Goal: Task Accomplishment & Management: Manage account settings

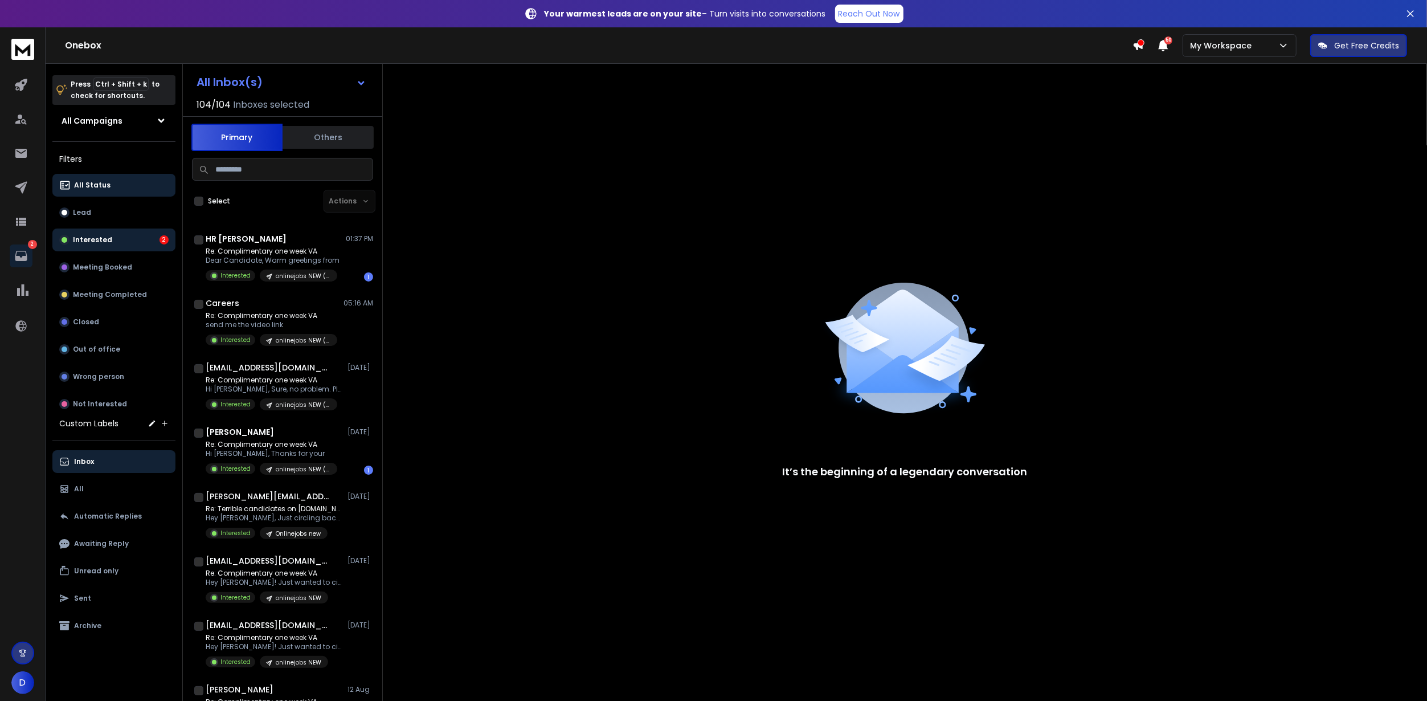
click at [130, 233] on button "Interested 2" at bounding box center [113, 239] width 123 height 23
click at [15, 191] on icon at bounding box center [21, 188] width 14 height 14
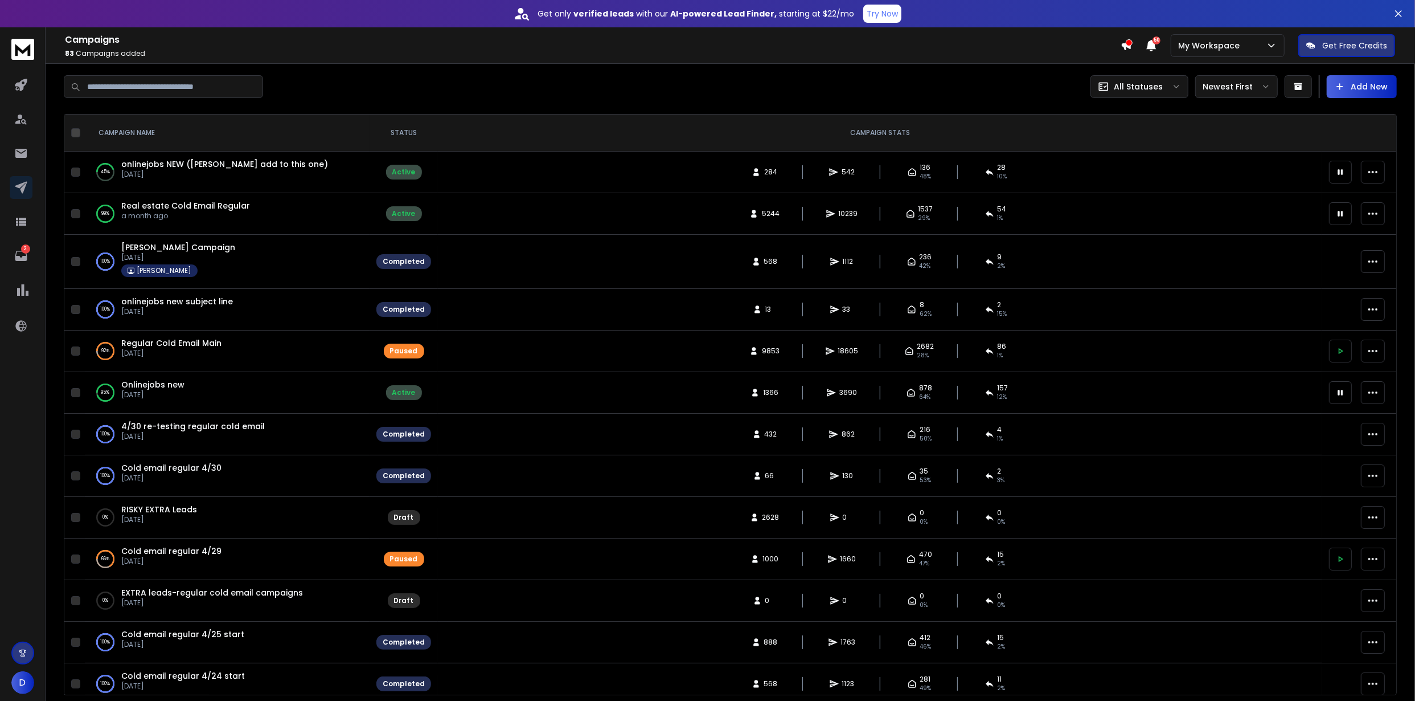
click at [221, 174] on p "[DATE]" at bounding box center [224, 174] width 207 height 9
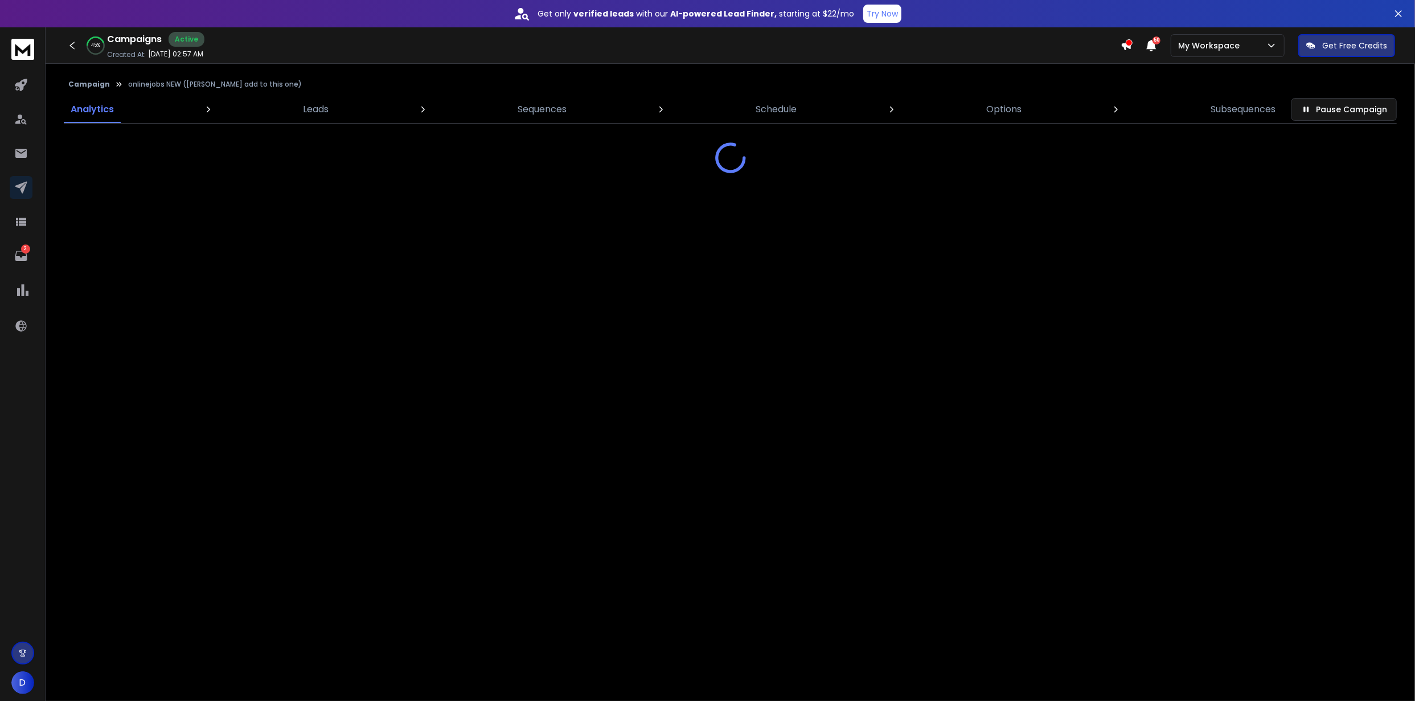
click at [1057, 92] on div "Campaign onlinejobs NEW ([PERSON_NAME] add to this one)" at bounding box center [730, 84] width 1333 height 18
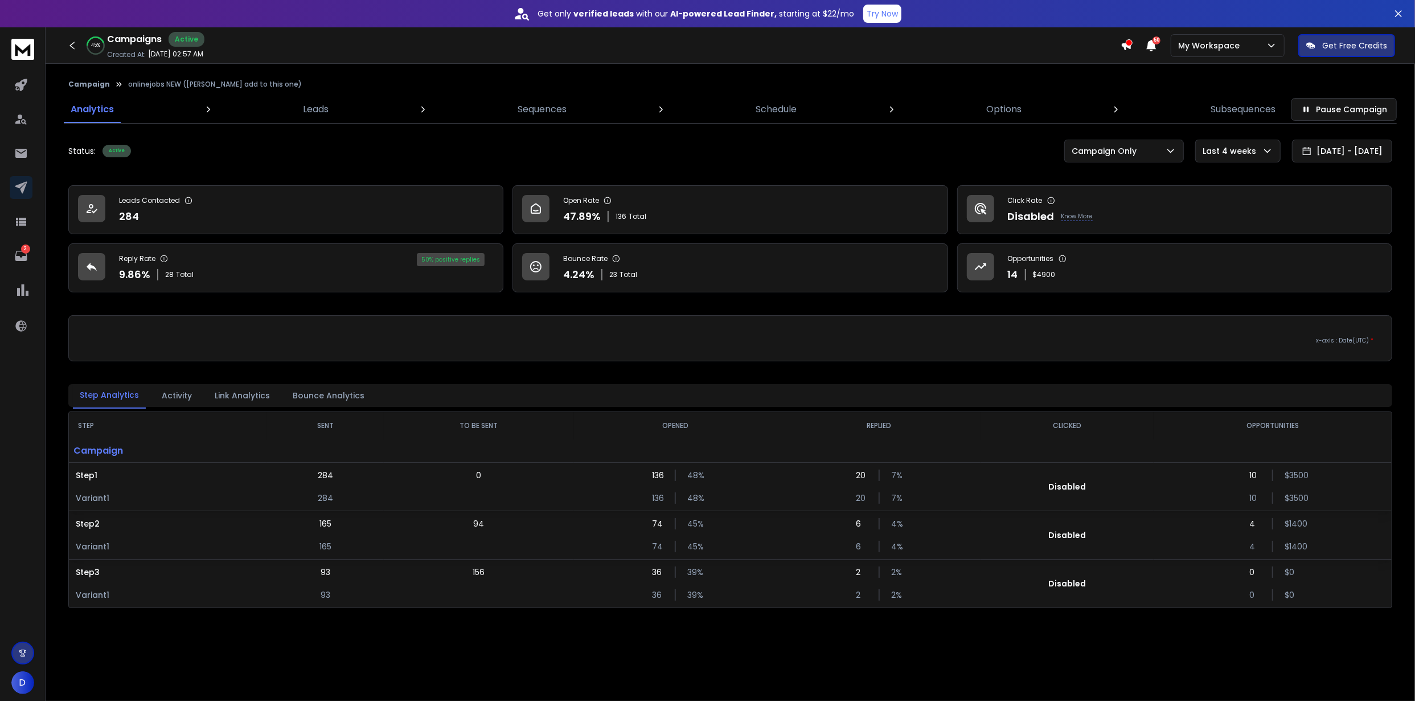
click at [1047, 109] on div "Analytics Leads Sequences Schedule Options Subsequences" at bounding box center [673, 109] width 1219 height 27
click at [1019, 110] on p "Options" at bounding box center [1003, 110] width 35 height 14
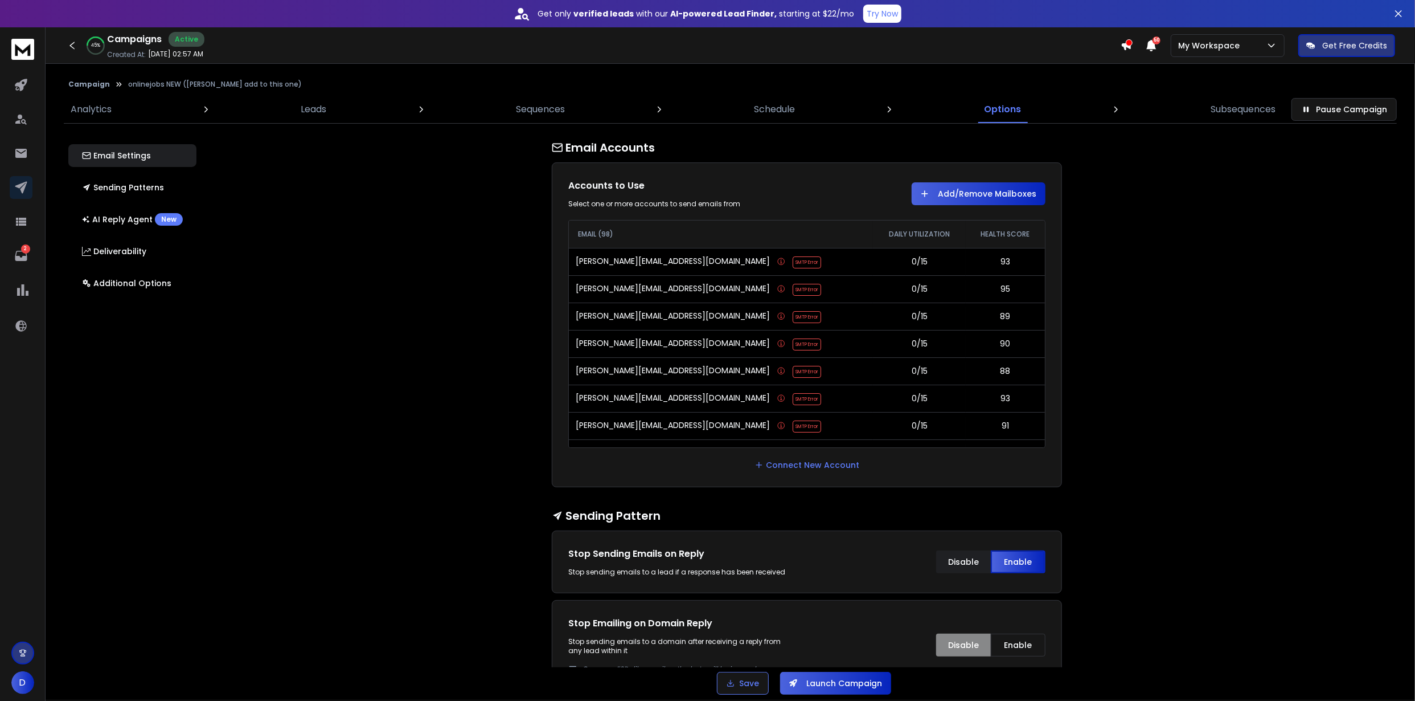
click at [686, 272] on td "[PERSON_NAME][EMAIL_ADDRESS][DOMAIN_NAME] SMTP Error" at bounding box center [721, 261] width 304 height 27
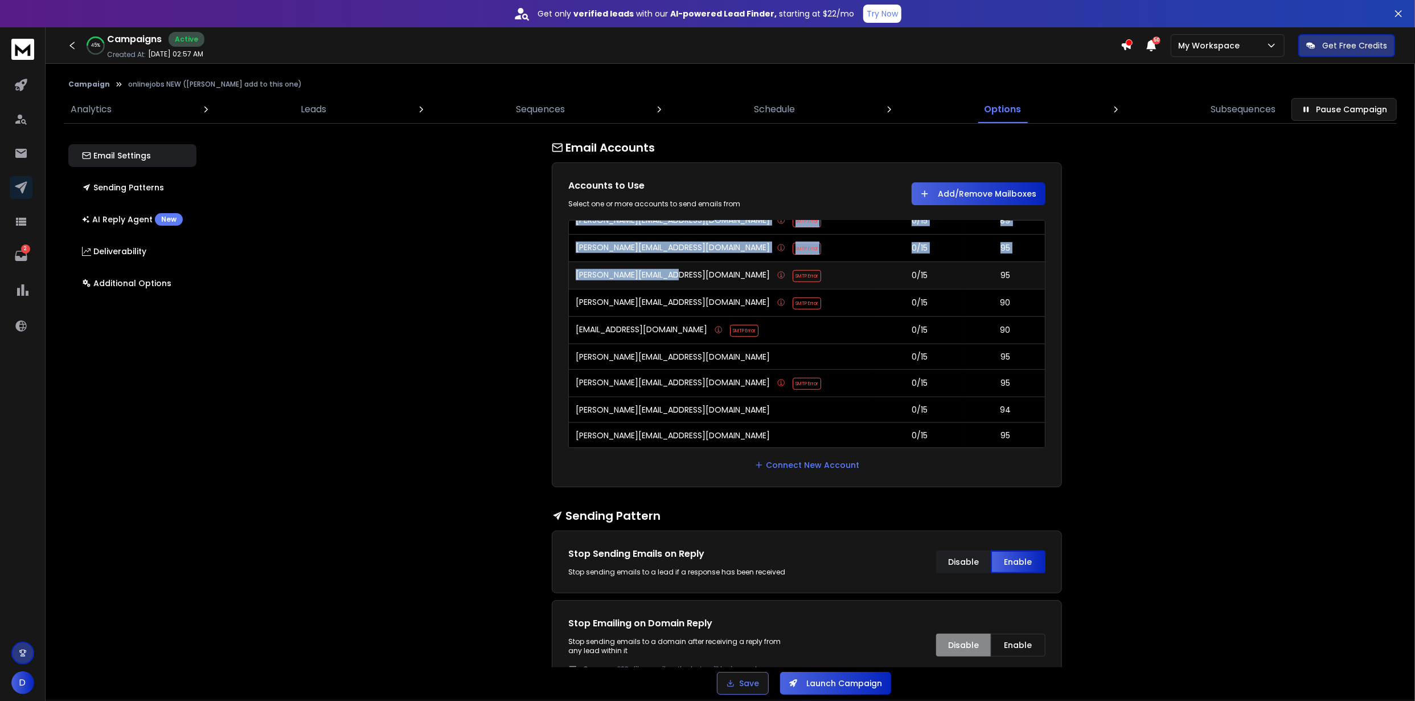
scroll to position [1012, 0]
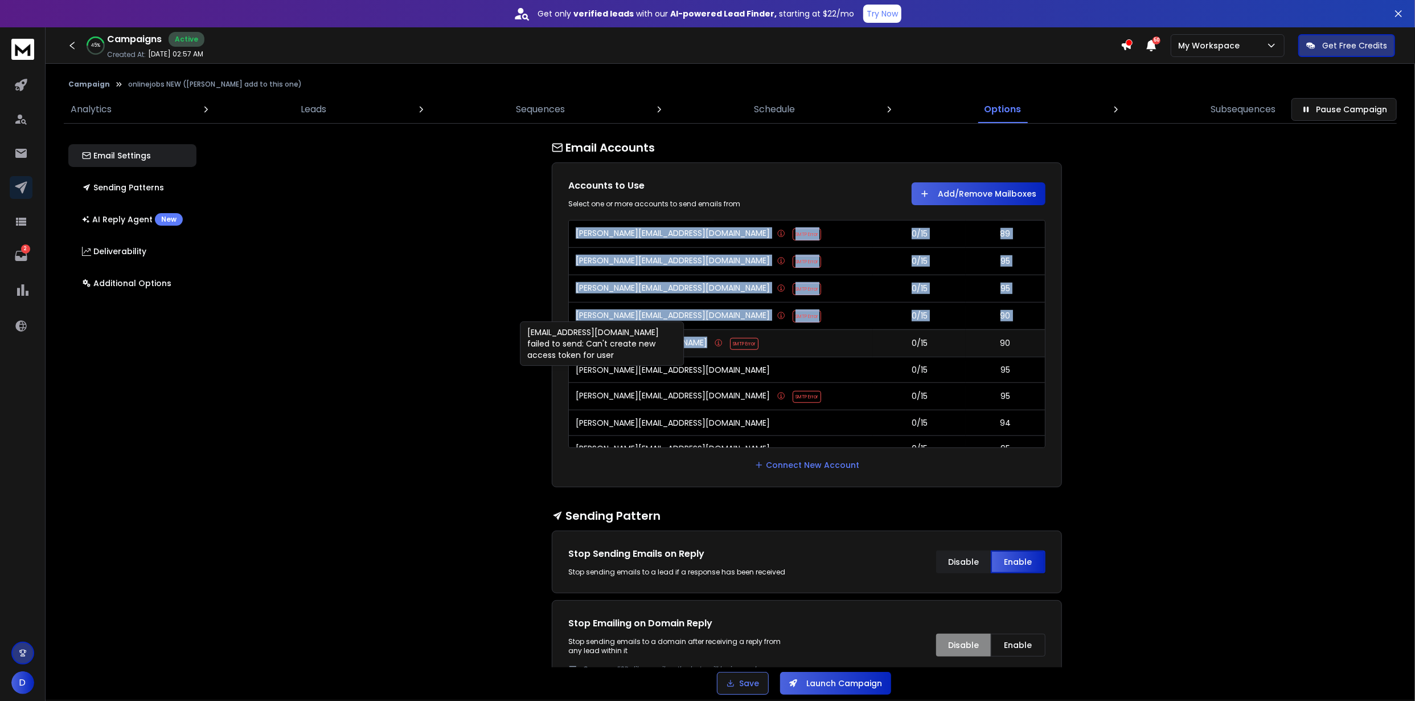
drag, startPoint x: 581, startPoint y: 279, endPoint x: 695, endPoint y: 345, distance: 131.7
click at [695, 345] on tbody "[PERSON_NAME][EMAIL_ADDRESS][DOMAIN_NAME] SMTP Error 0/15 93 [PERSON_NAME][EMAI…" at bounding box center [807, 528] width 476 height 2584
copy tbody "[PERSON_NAME][EMAIL_ADDRESS][DOMAIN_NAME] SMTP Error 0/15 93 [PERSON_NAME][EMAI…"
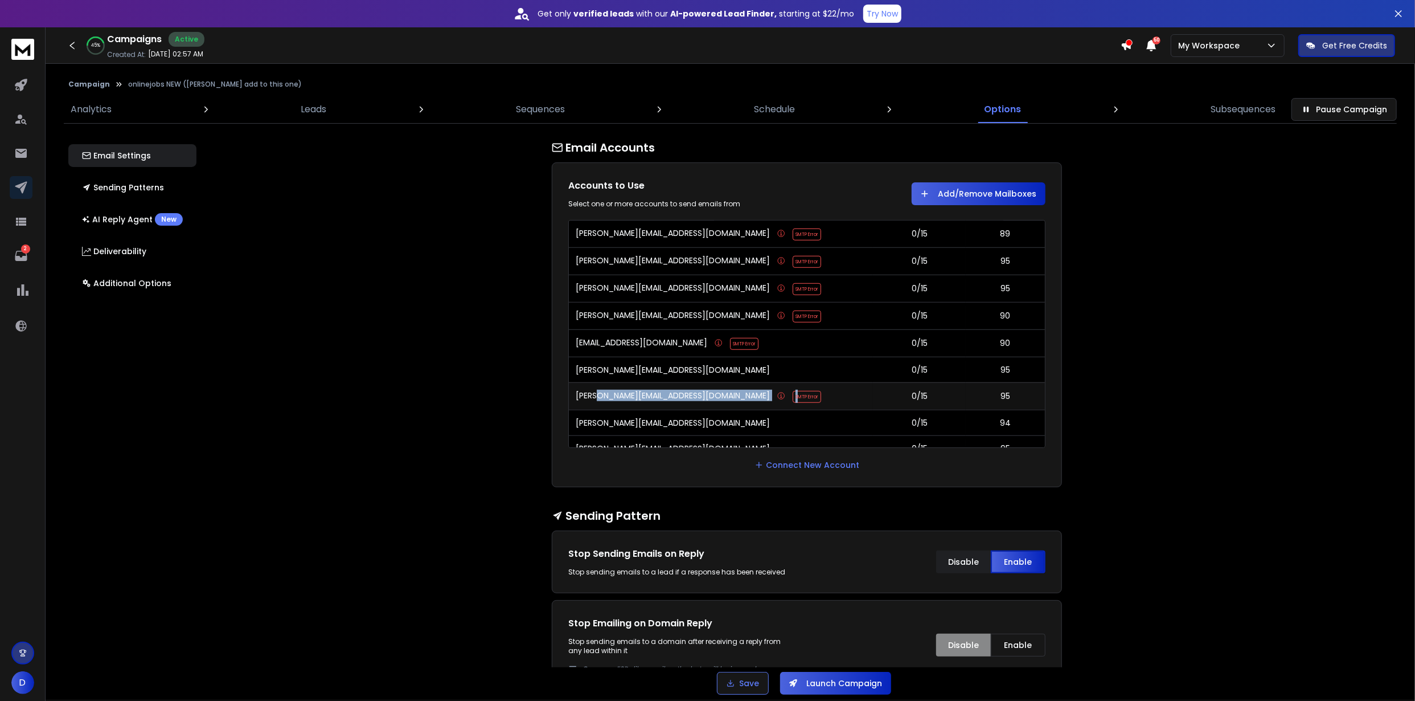
drag, startPoint x: 595, startPoint y: 401, endPoint x: 715, endPoint y: 407, distance: 120.3
click at [715, 407] on td "[PERSON_NAME][EMAIL_ADDRESS][DOMAIN_NAME] SMTP Error" at bounding box center [721, 395] width 304 height 27
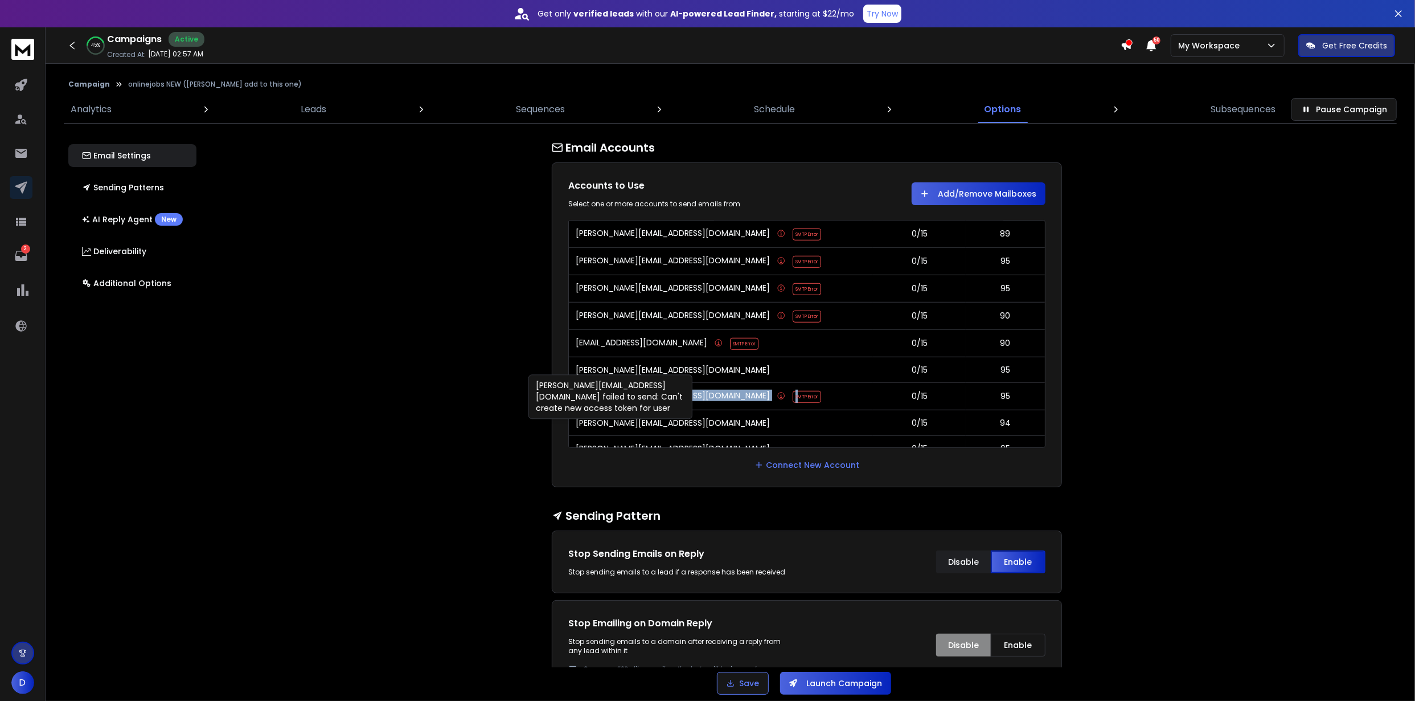
click at [578, 399] on div "[PERSON_NAME][EMAIL_ADDRESS][DOMAIN_NAME] failed to send: Can't create new acce…" at bounding box center [611, 396] width 164 height 44
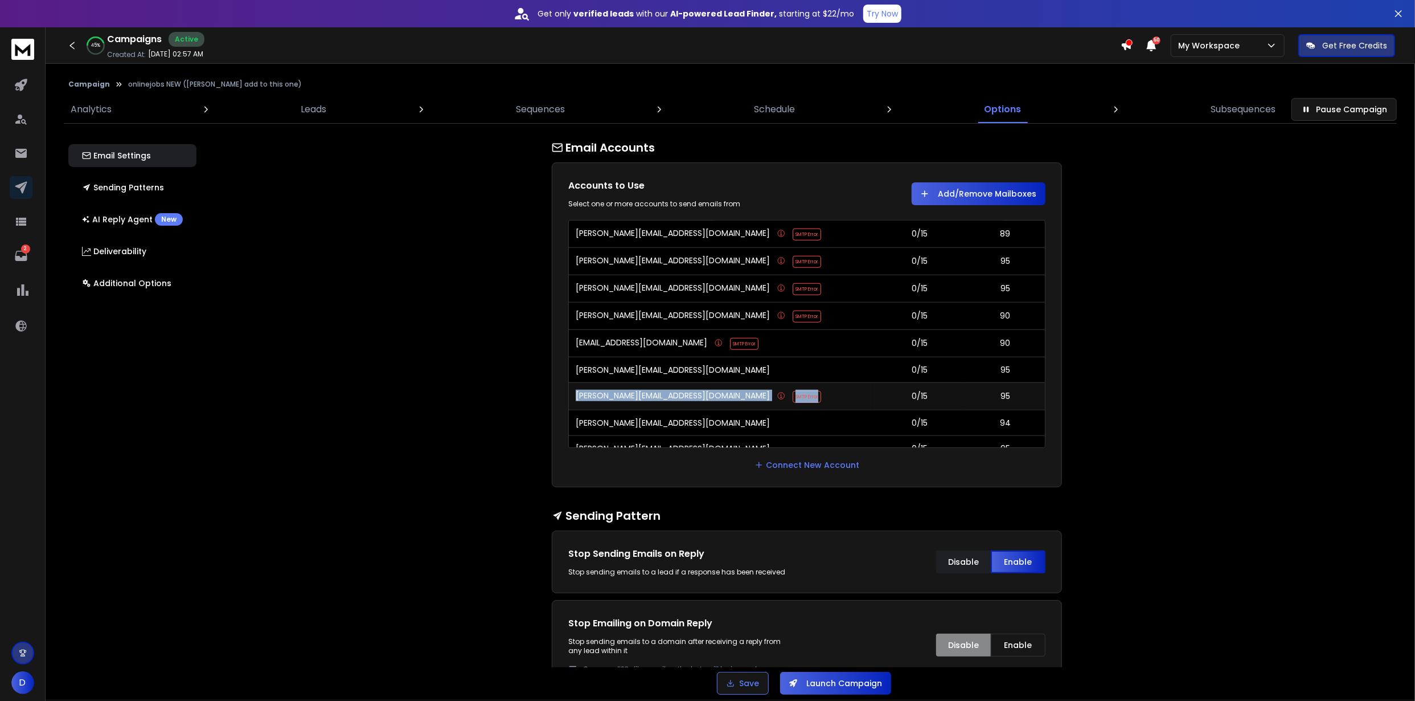
drag, startPoint x: 768, startPoint y: 397, endPoint x: 568, endPoint y: 386, distance: 200.2
click at [576, 395] on div "[PERSON_NAME][EMAIL_ADDRESS][DOMAIN_NAME] SMTP Error" at bounding box center [721, 396] width 290 height 13
copy div "[PERSON_NAME][EMAIL_ADDRESS][DOMAIN_NAME] SMTP Error"
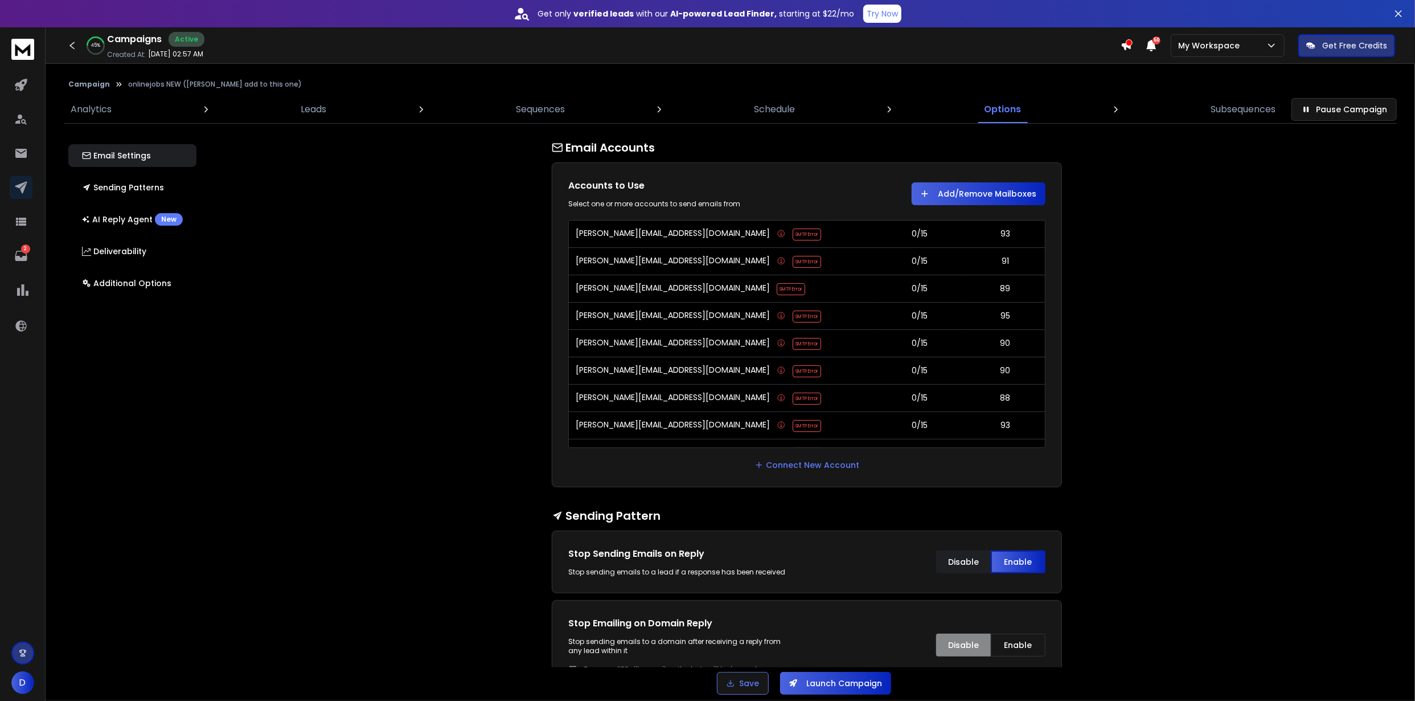
scroll to position [0, 0]
